Goal: Task Accomplishment & Management: Manage account settings

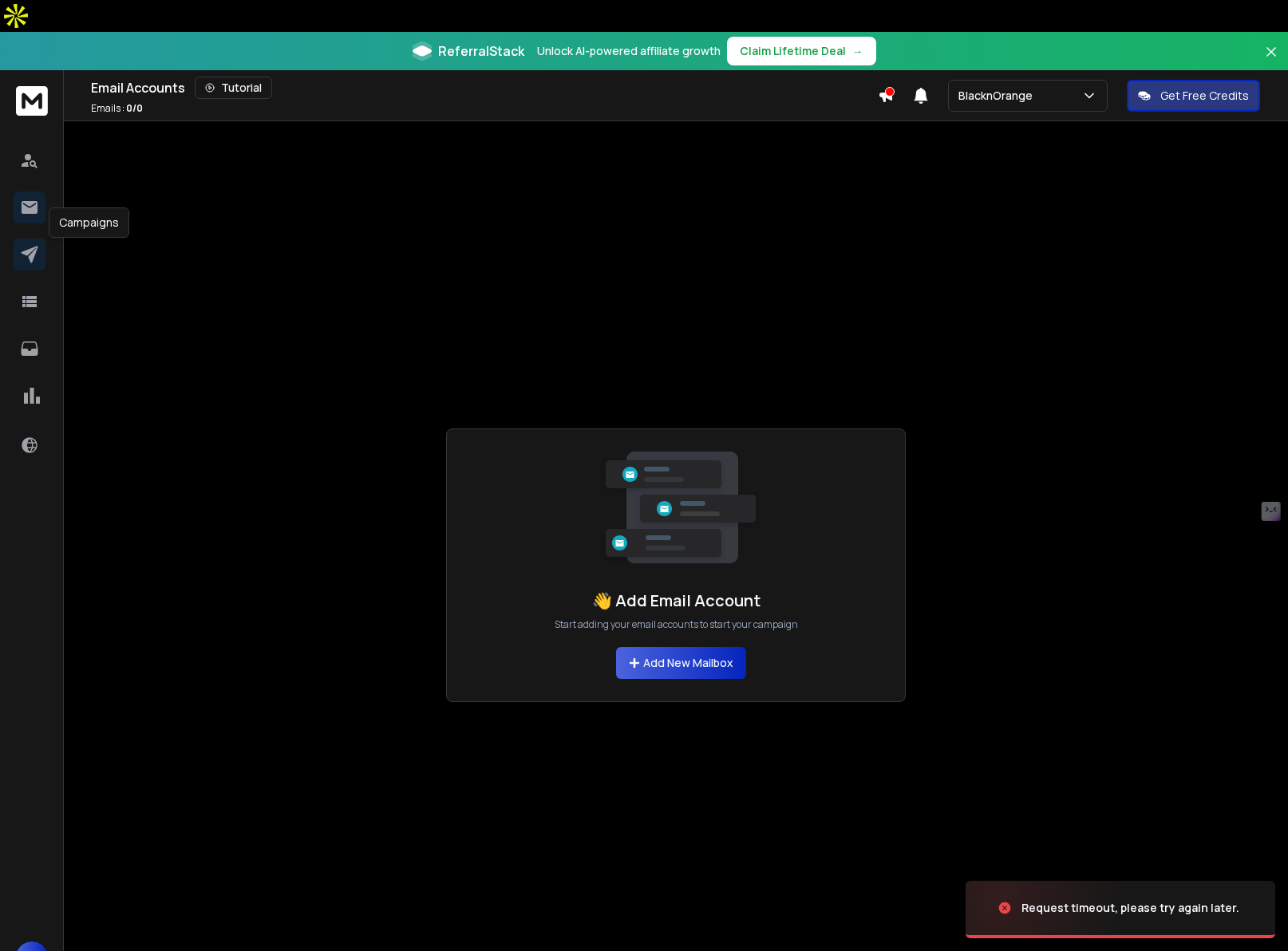
click at [23, 238] on link at bounding box center [29, 254] width 32 height 32
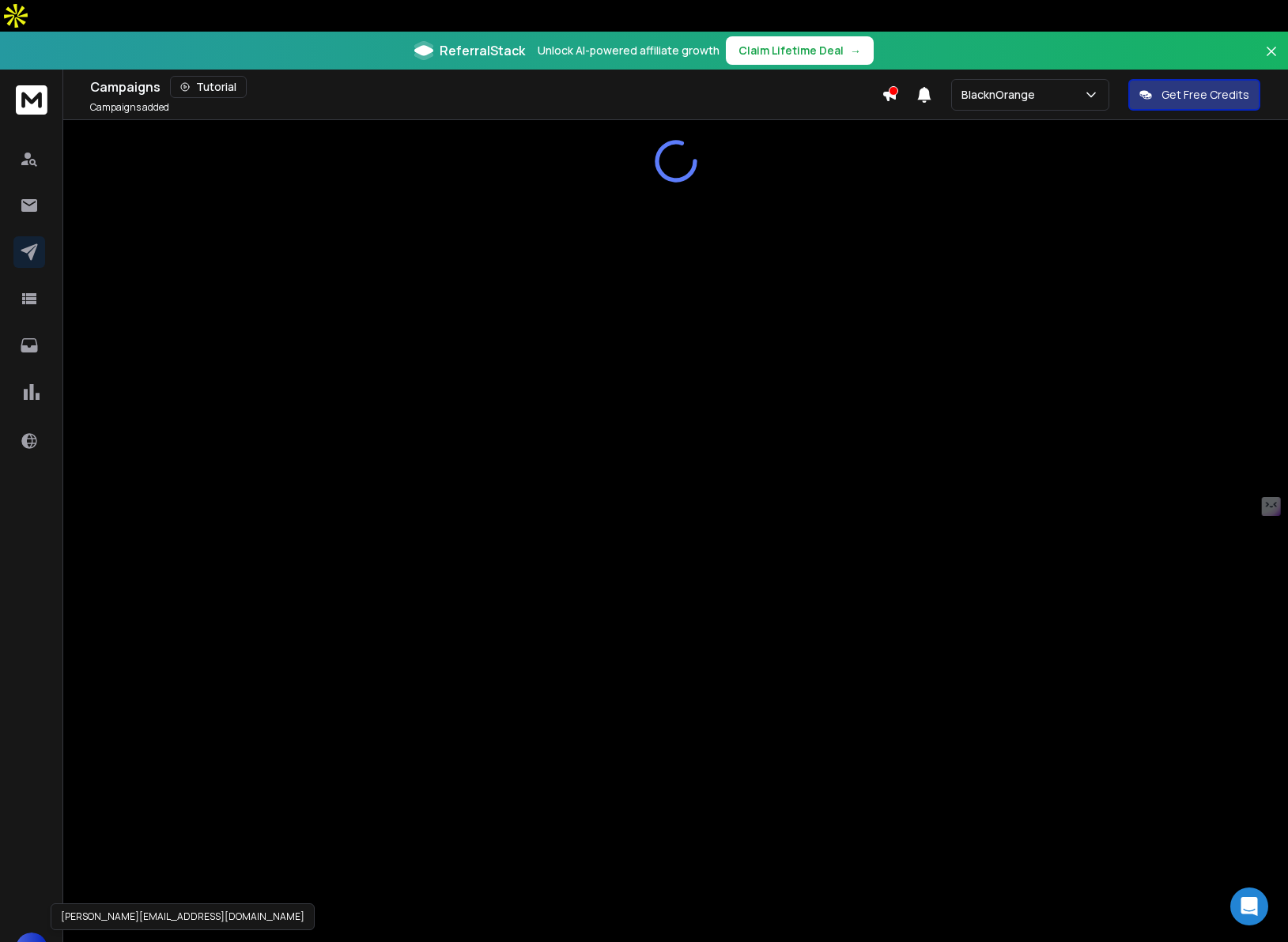
click at [33, 932] on span "C" at bounding box center [31, 947] width 32 height 32
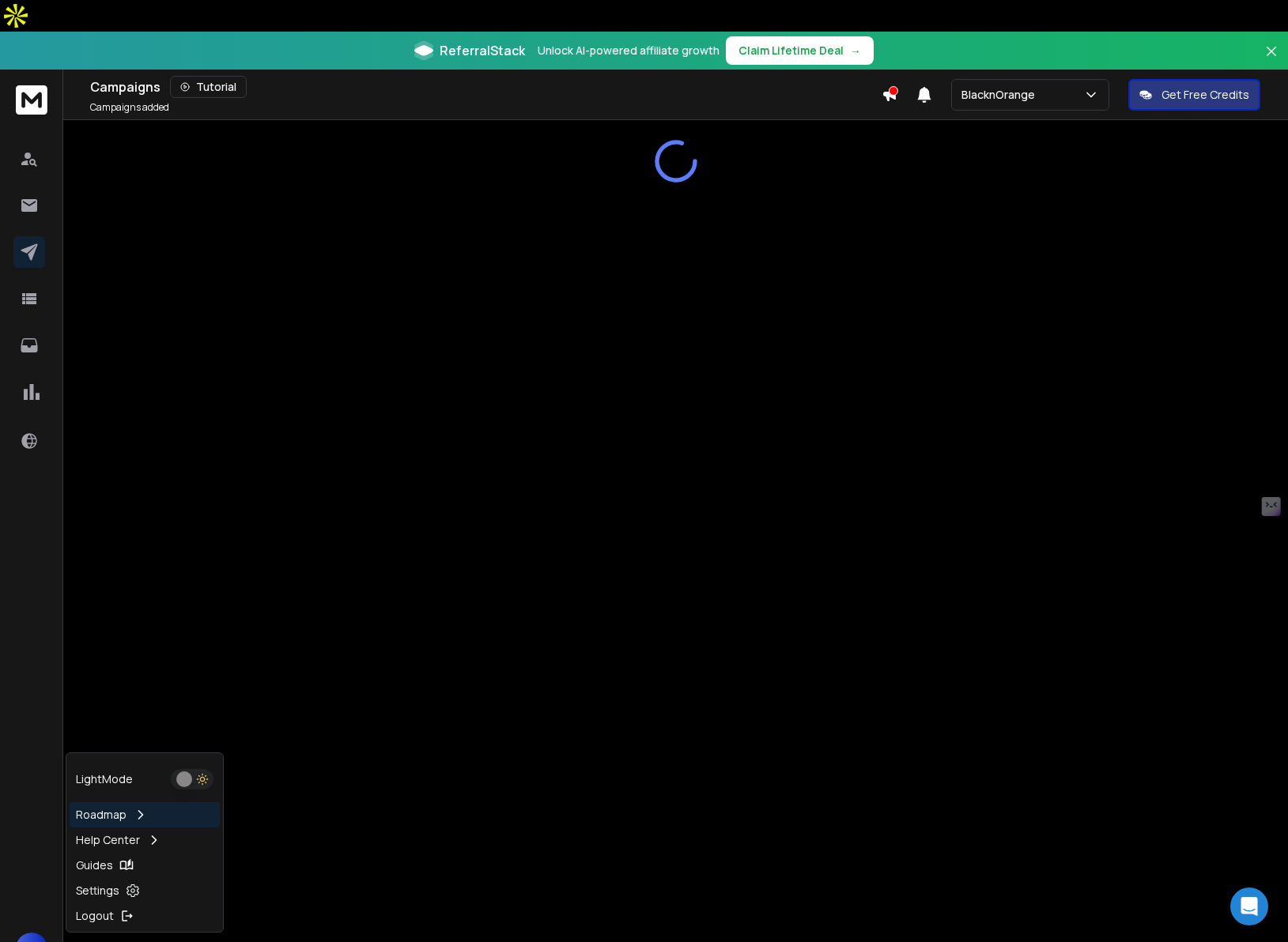
click at [203, 101] on div "Campaigns added" at bounding box center [485, 108] width 791 height 13
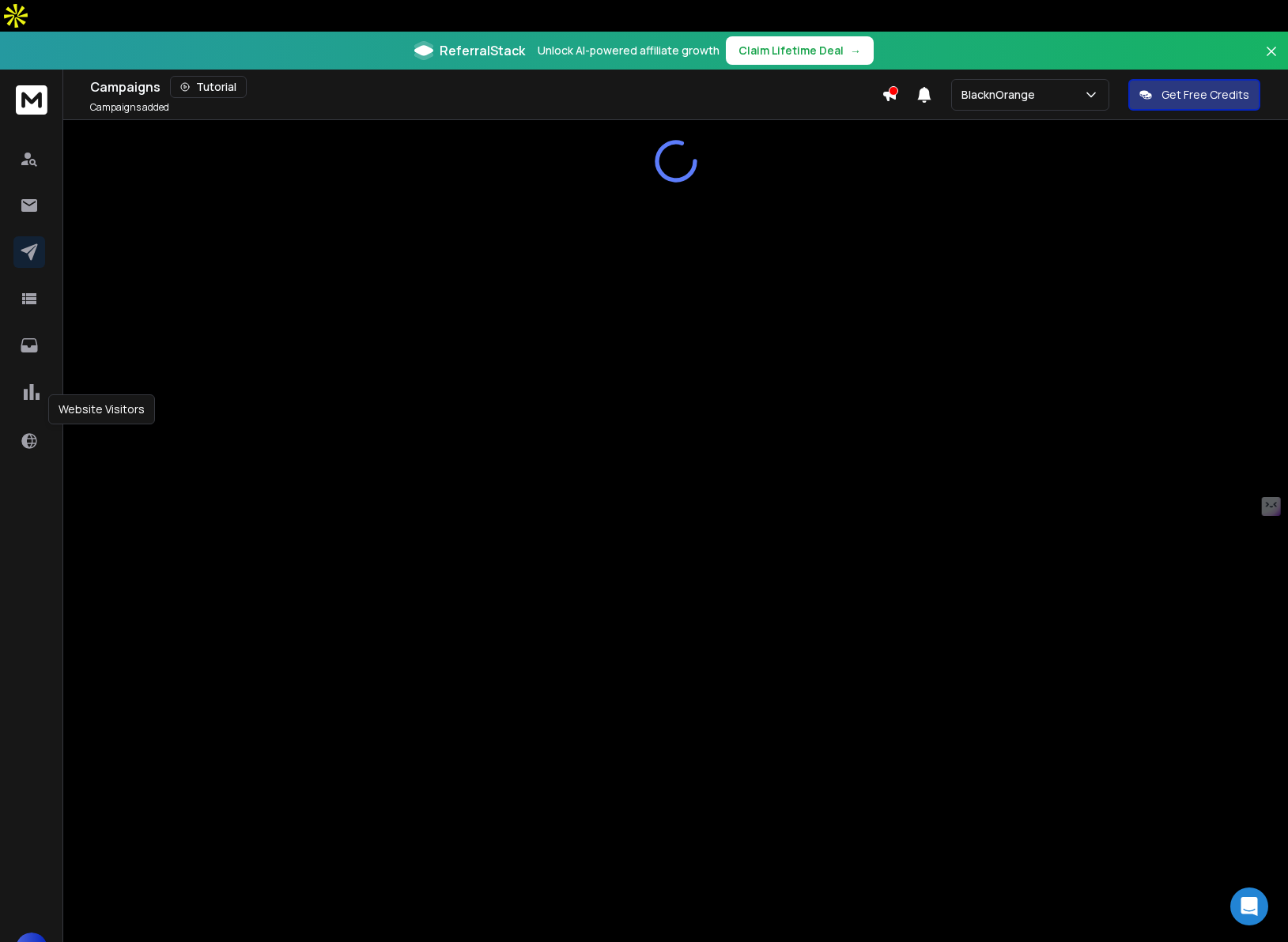
click at [45, 425] on div at bounding box center [32, 443] width 36 height 37
click at [29, 431] on icon at bounding box center [29, 440] width 19 height 19
click at [28, 380] on icon at bounding box center [32, 392] width 24 height 24
click at [1052, 87] on div "BlacknOrange" at bounding box center [1030, 94] width 138 height 16
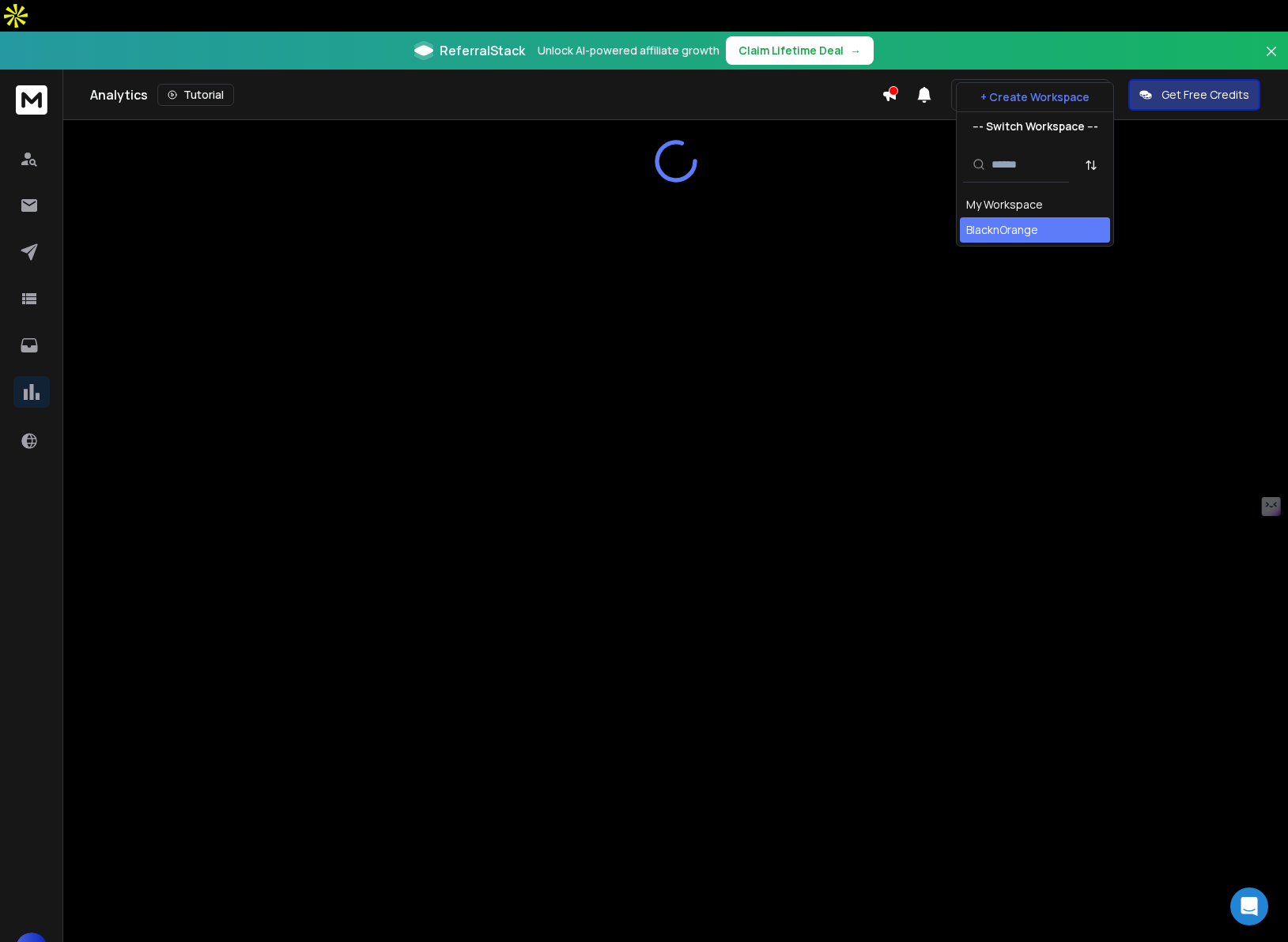
click at [1021, 222] on div "BlacknOrange" at bounding box center [1002, 229] width 72 height 16
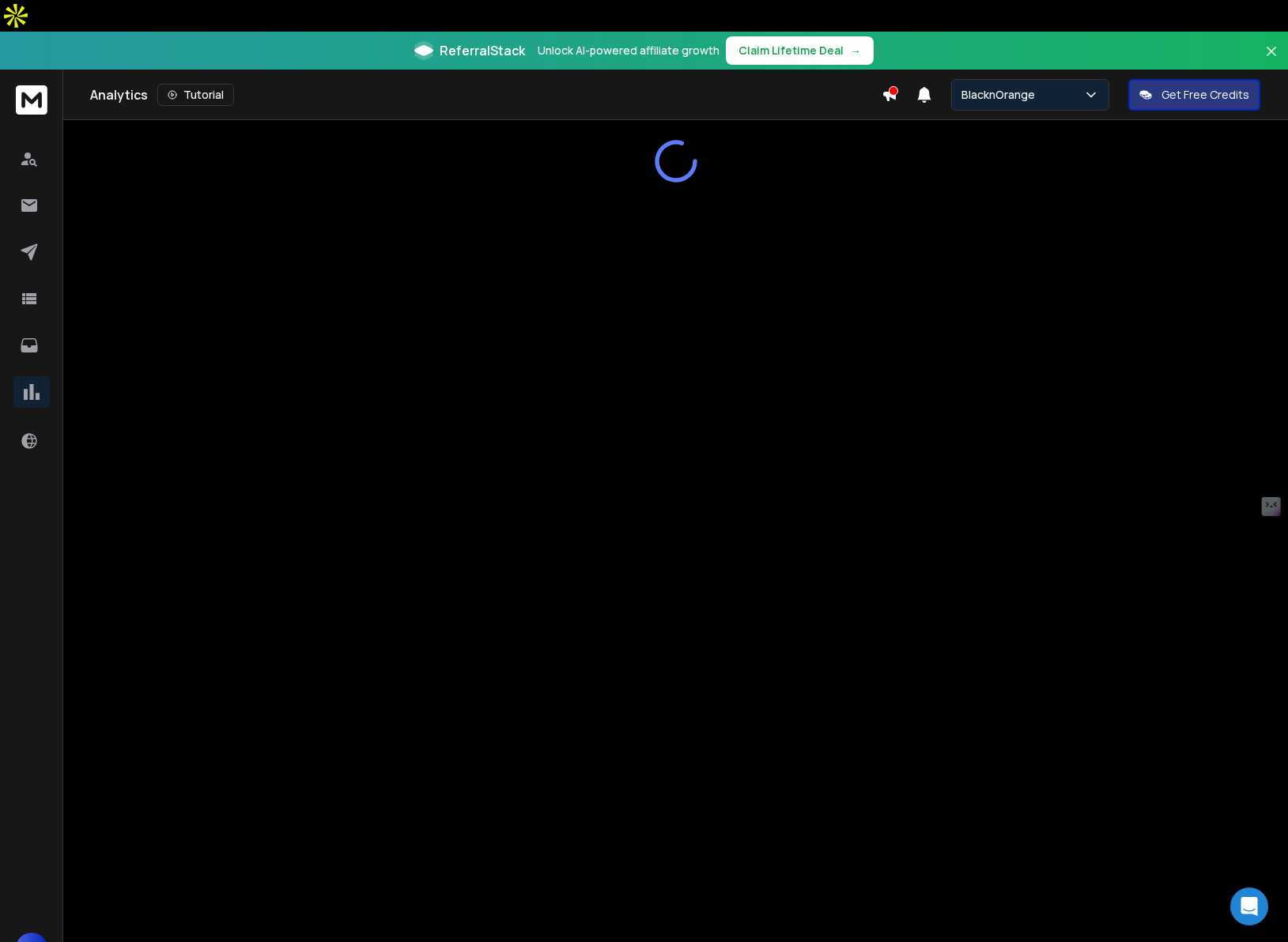
click at [1009, 87] on p "BlacknOrange" at bounding box center [1002, 94] width 80 height 16
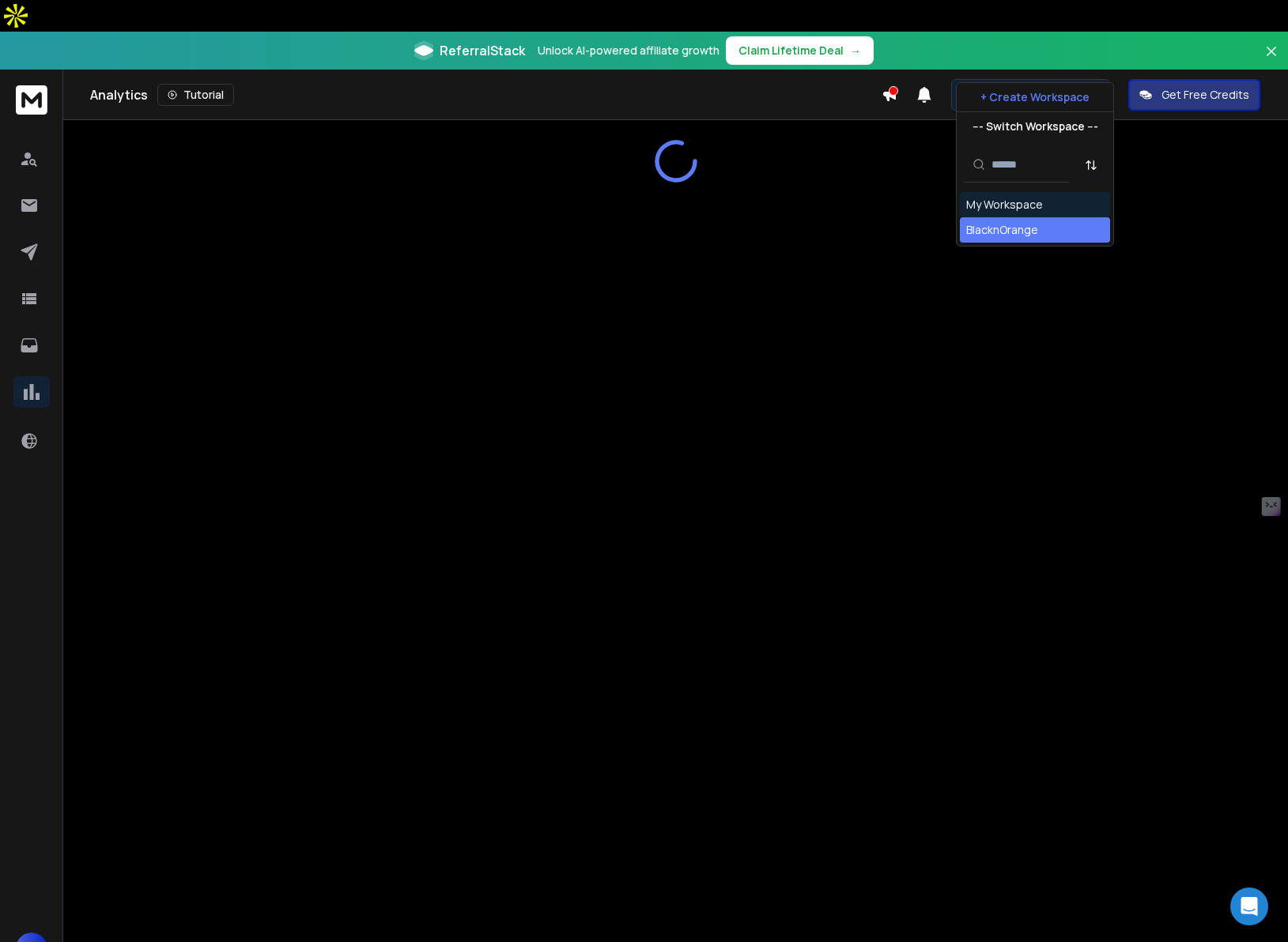
click at [1009, 87] on p "BlacknOrange" at bounding box center [1002, 94] width 80 height 16
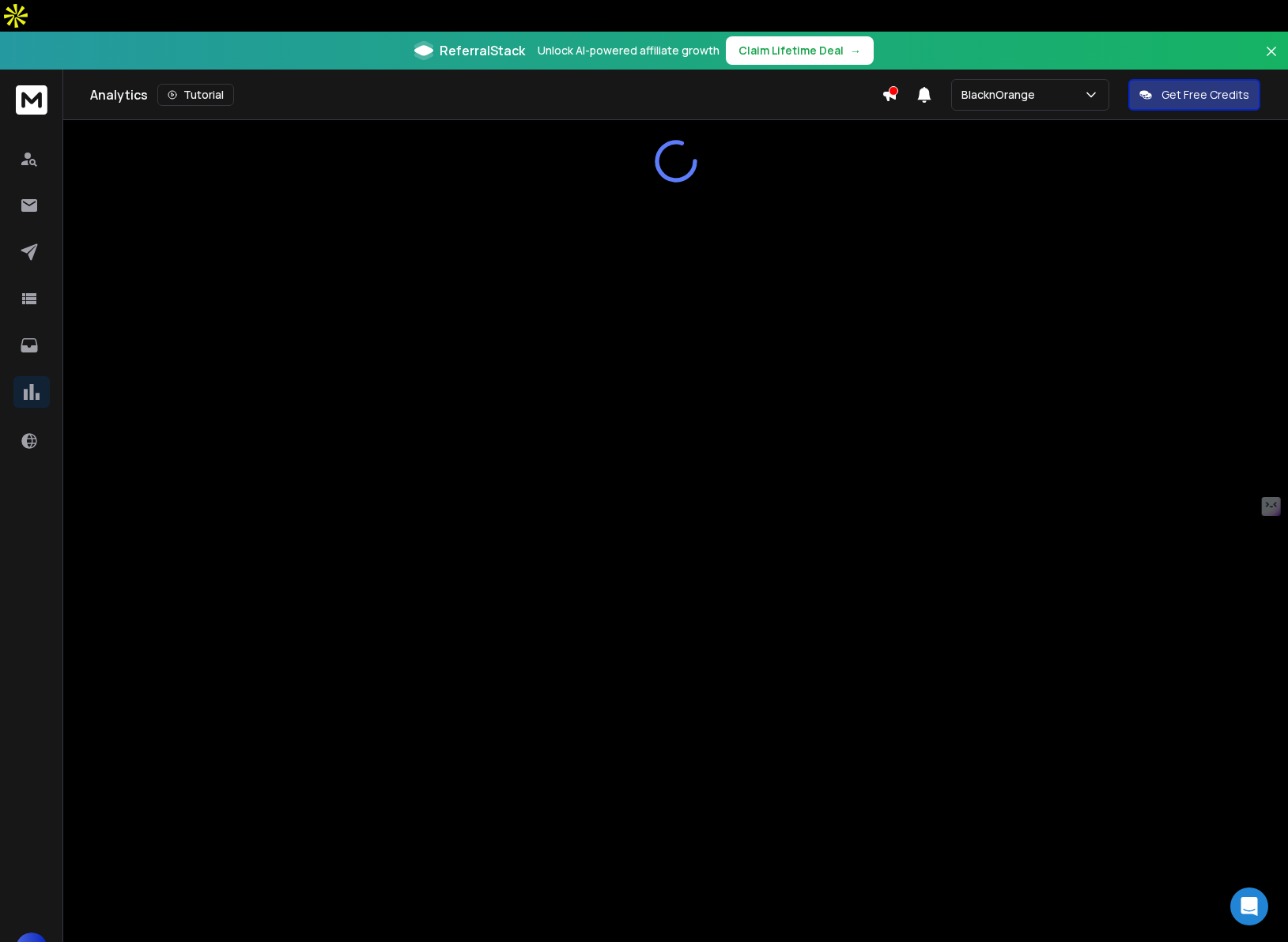
click at [701, 132] on icon at bounding box center [675, 161] width 64 height 64
click at [24, 199] on icon at bounding box center [28, 205] width 16 height 13
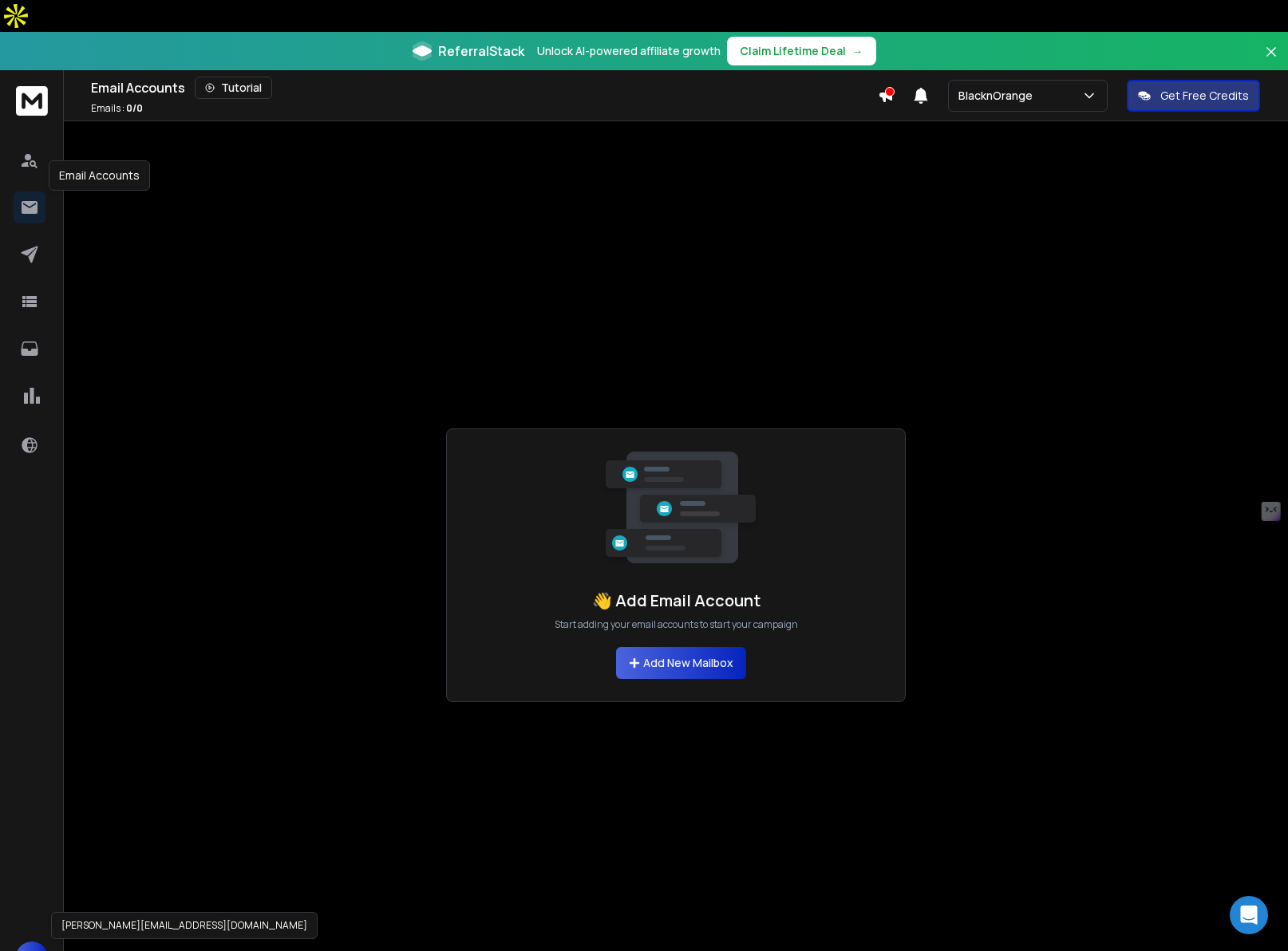
click at [21, 941] on span "C" at bounding box center [31, 957] width 32 height 32
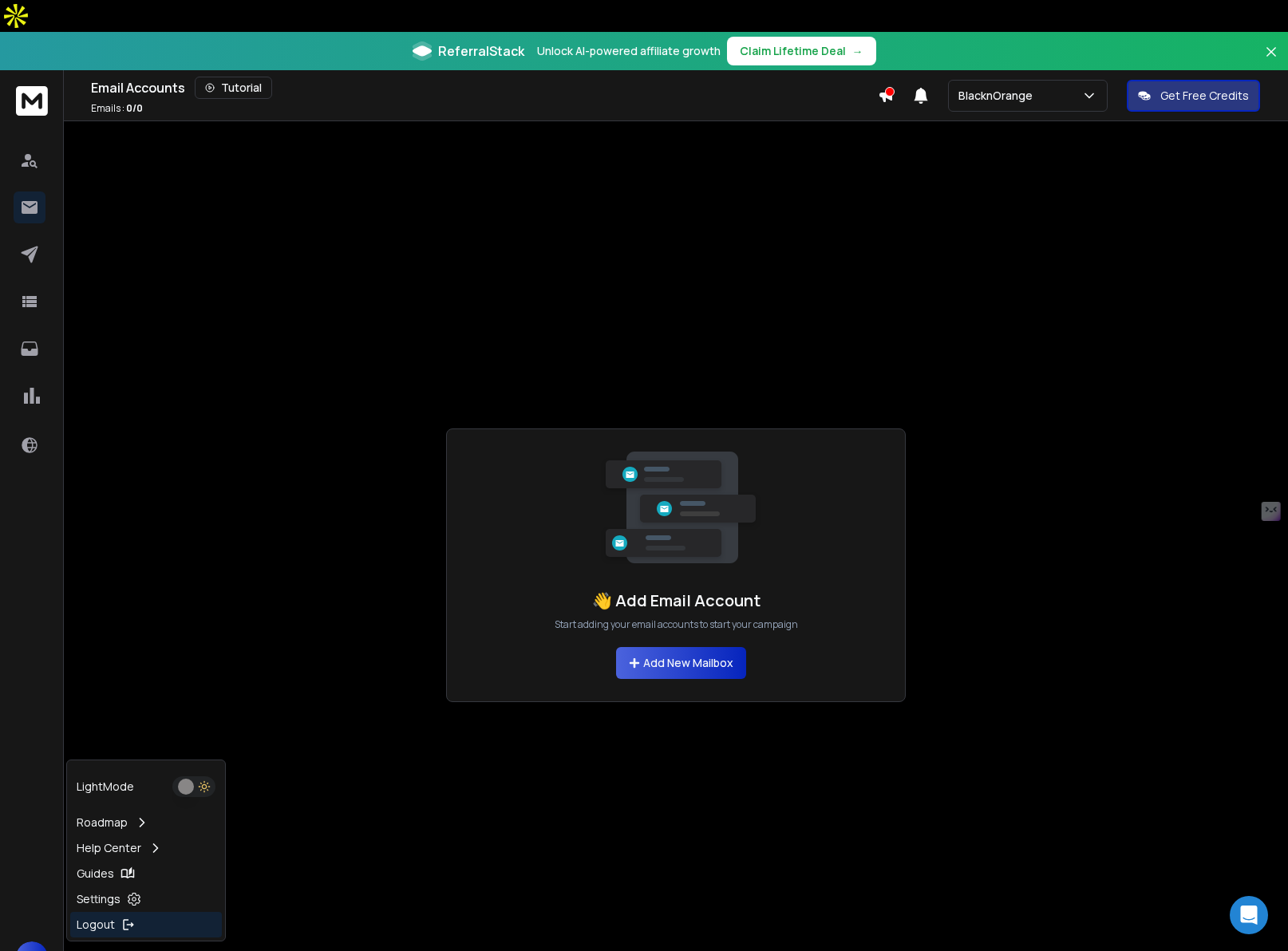
click at [115, 927] on div "Logout" at bounding box center [145, 924] width 152 height 26
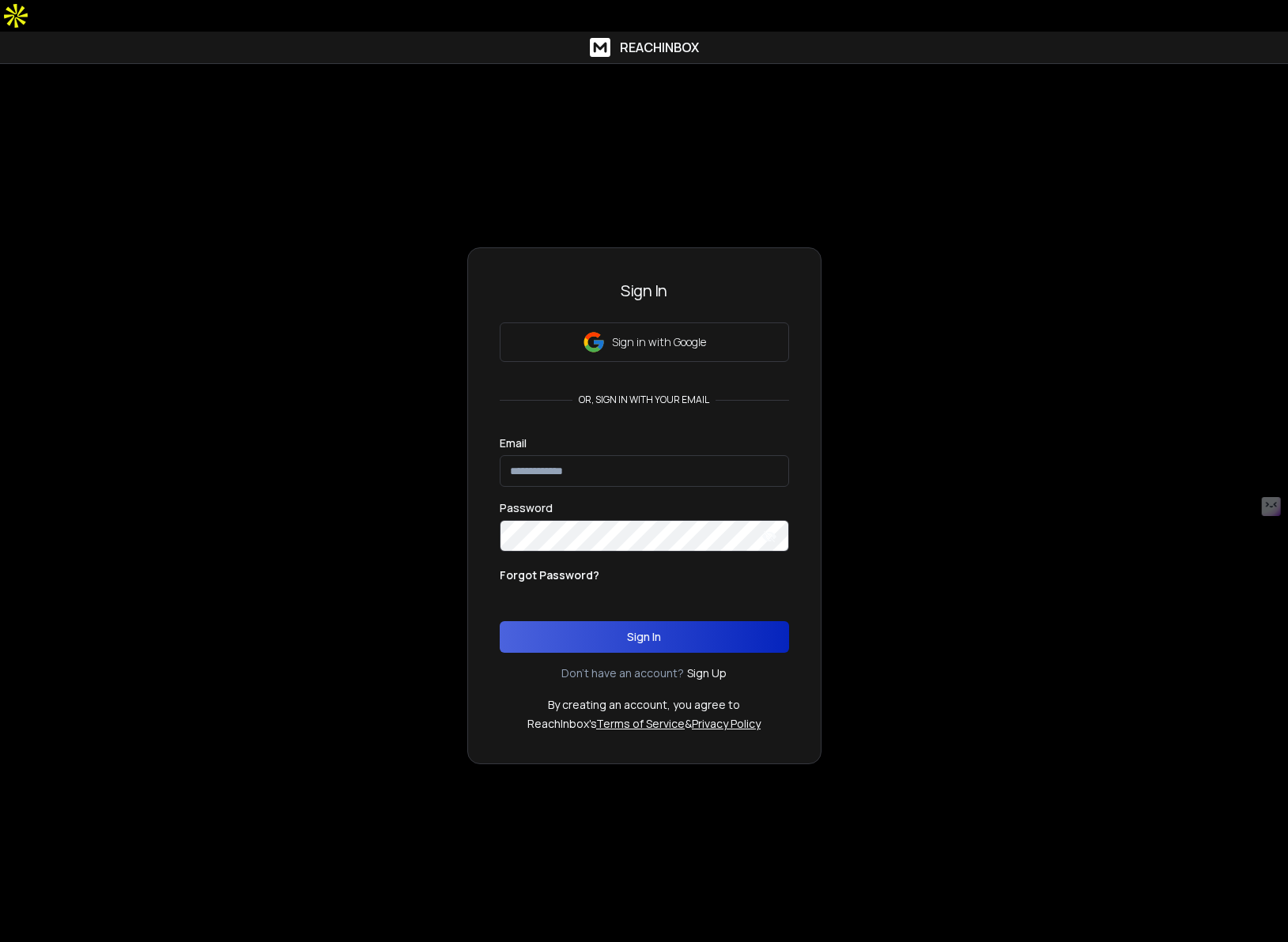
click at [506, 455] on input "email" at bounding box center [644, 471] width 289 height 32
click at [522, 455] on input "email" at bounding box center [644, 471] width 289 height 32
paste input "**********"
type input "**********"
click at [579, 621] on button "Sign In" at bounding box center [644, 637] width 289 height 32
